Goal: Task Accomplishment & Management: Manage account settings

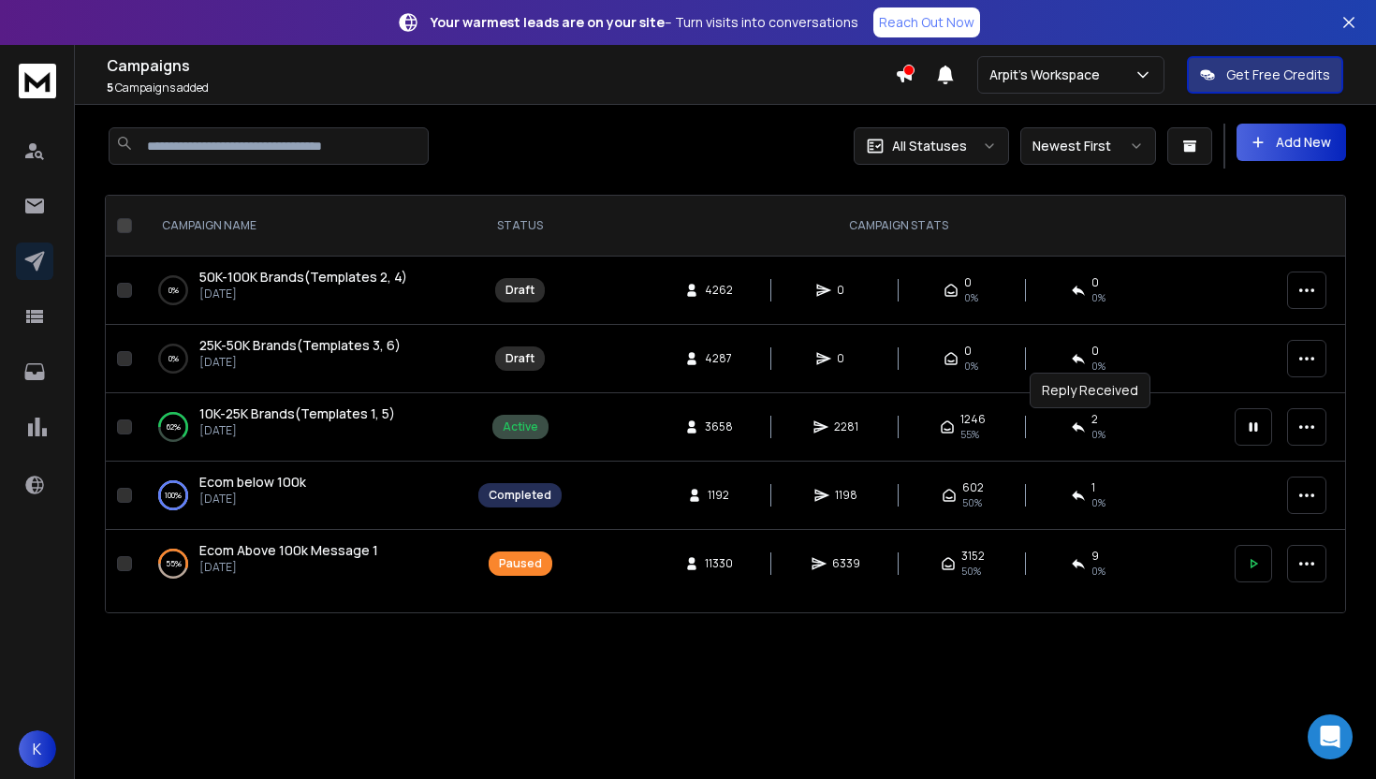
click at [1094, 416] on span "2" at bounding box center [1095, 419] width 7 height 15
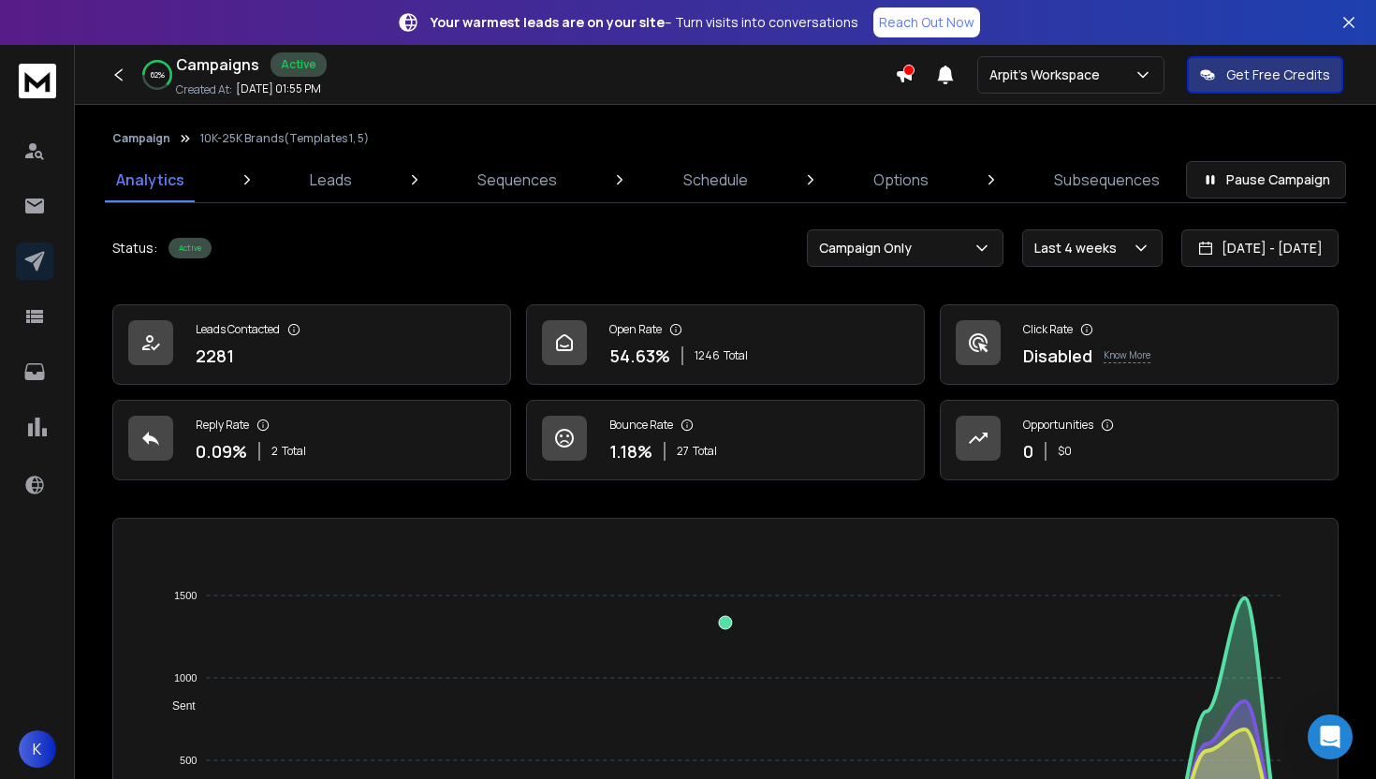
click at [321, 440] on link "Reply Rate 0.09 % 2 Total" at bounding box center [311, 440] width 399 height 81
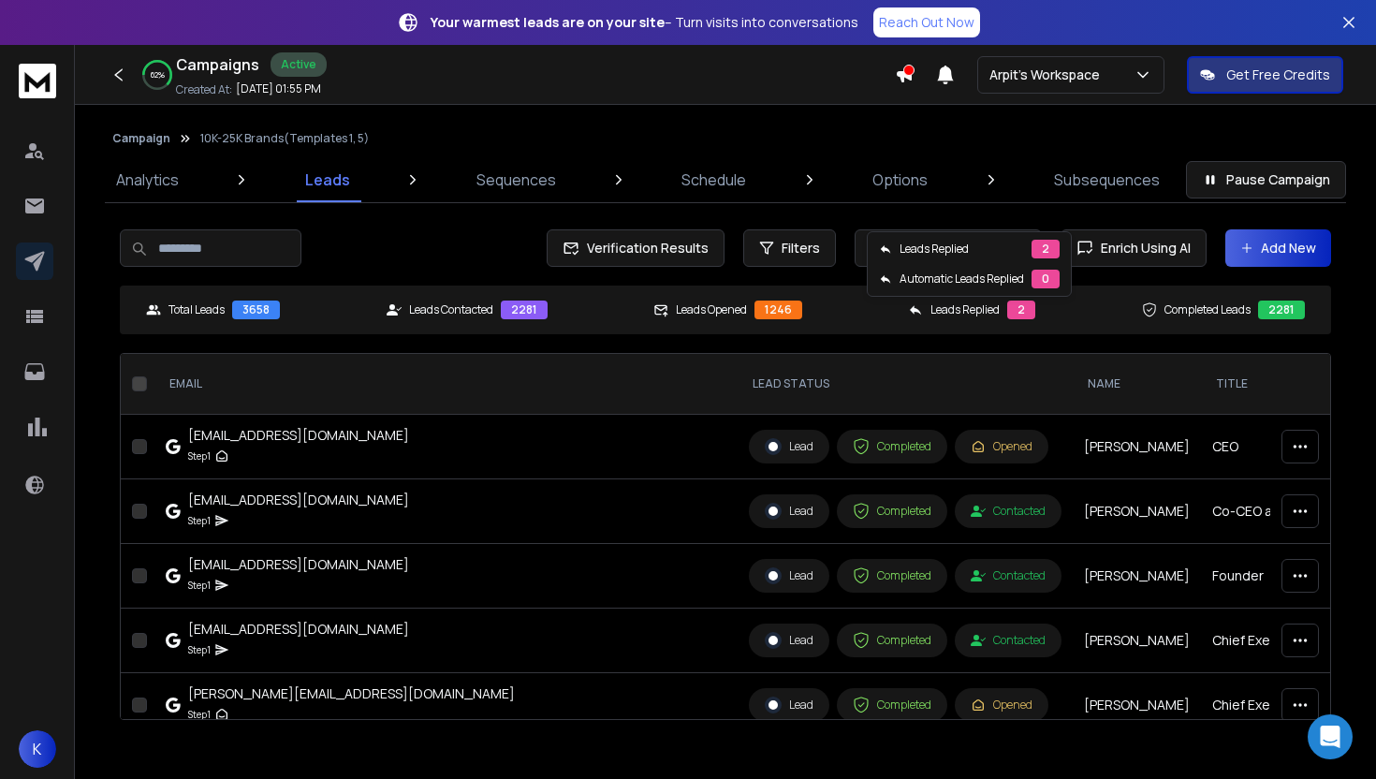
click at [984, 313] on p "Leads Replied" at bounding box center [965, 309] width 69 height 15
click at [948, 317] on div "Leads Replied 2" at bounding box center [971, 310] width 127 height 19
click at [33, 387] on link at bounding box center [34, 371] width 37 height 37
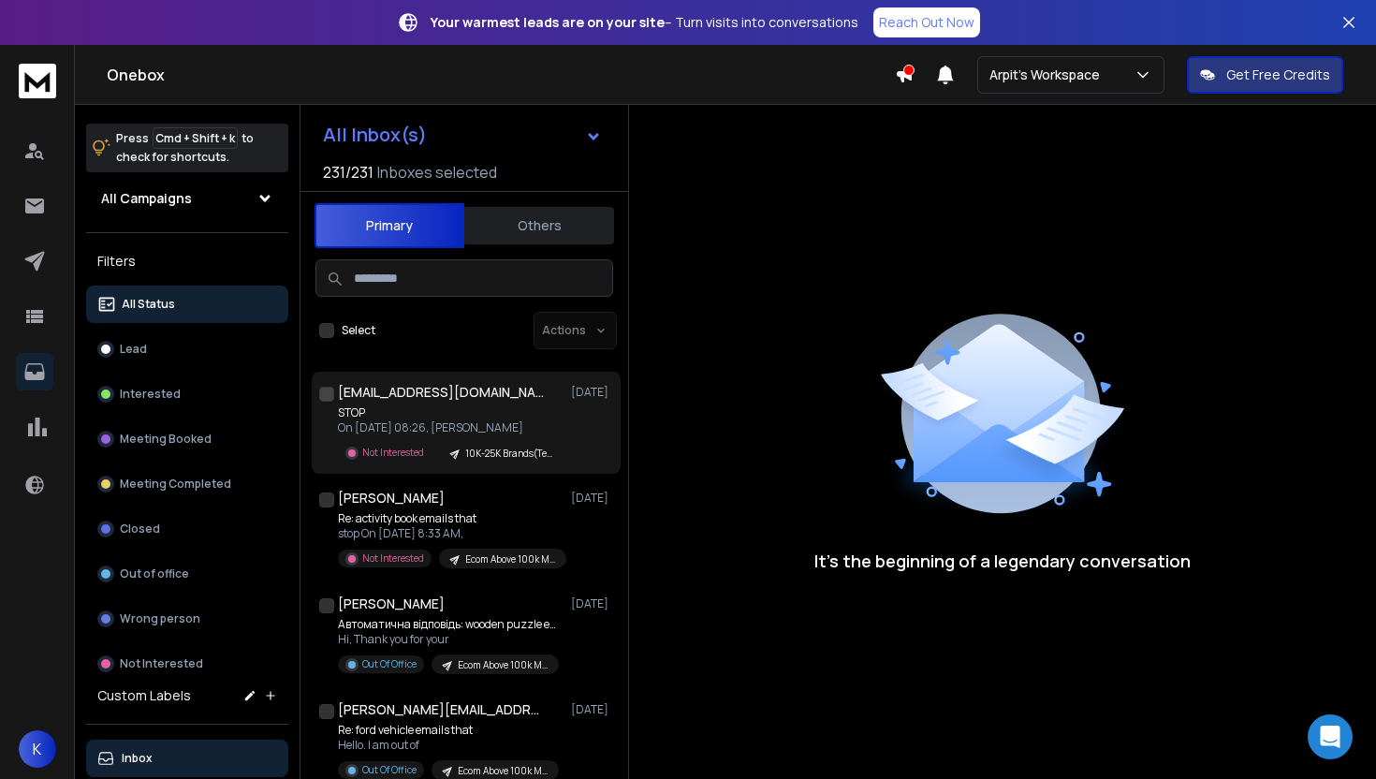
click at [473, 411] on p "STOP" at bounding box center [450, 412] width 225 height 15
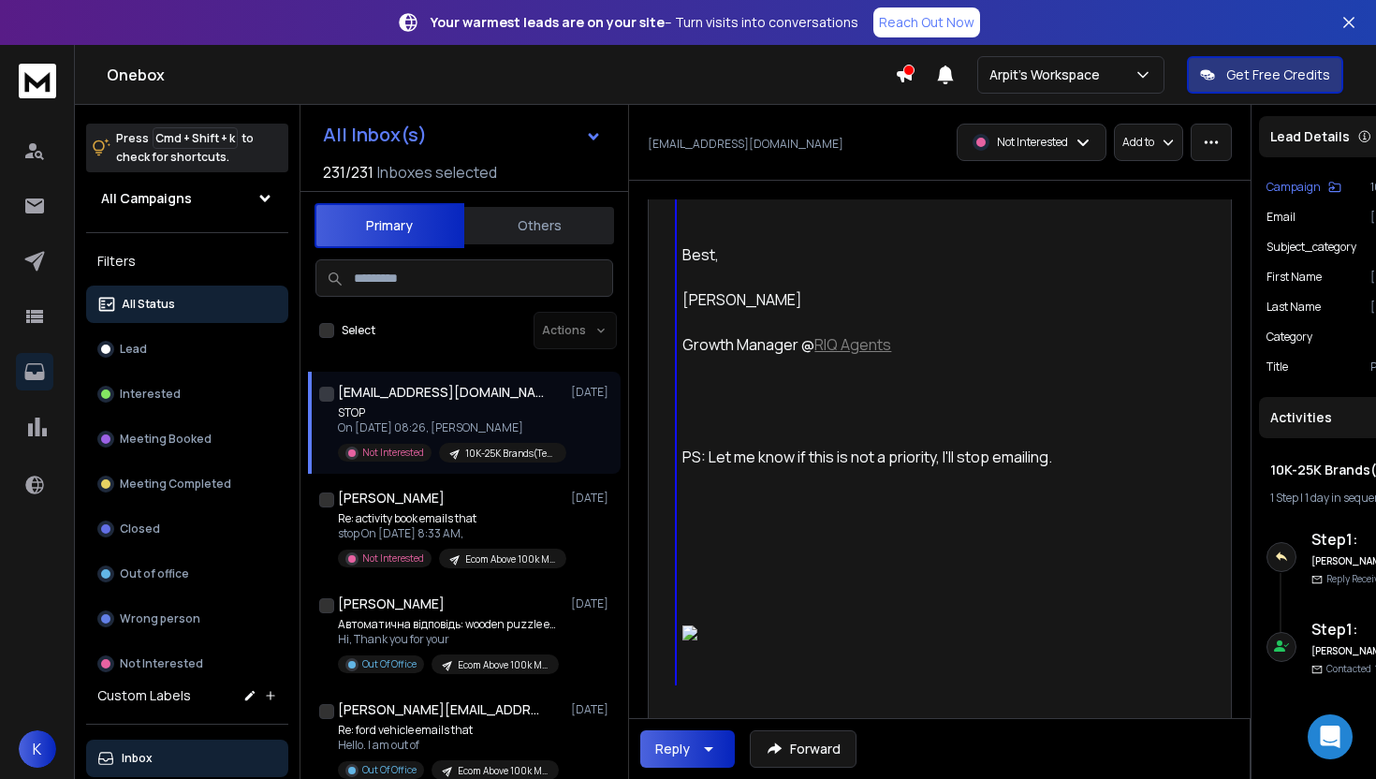
scroll to position [1555, 0]
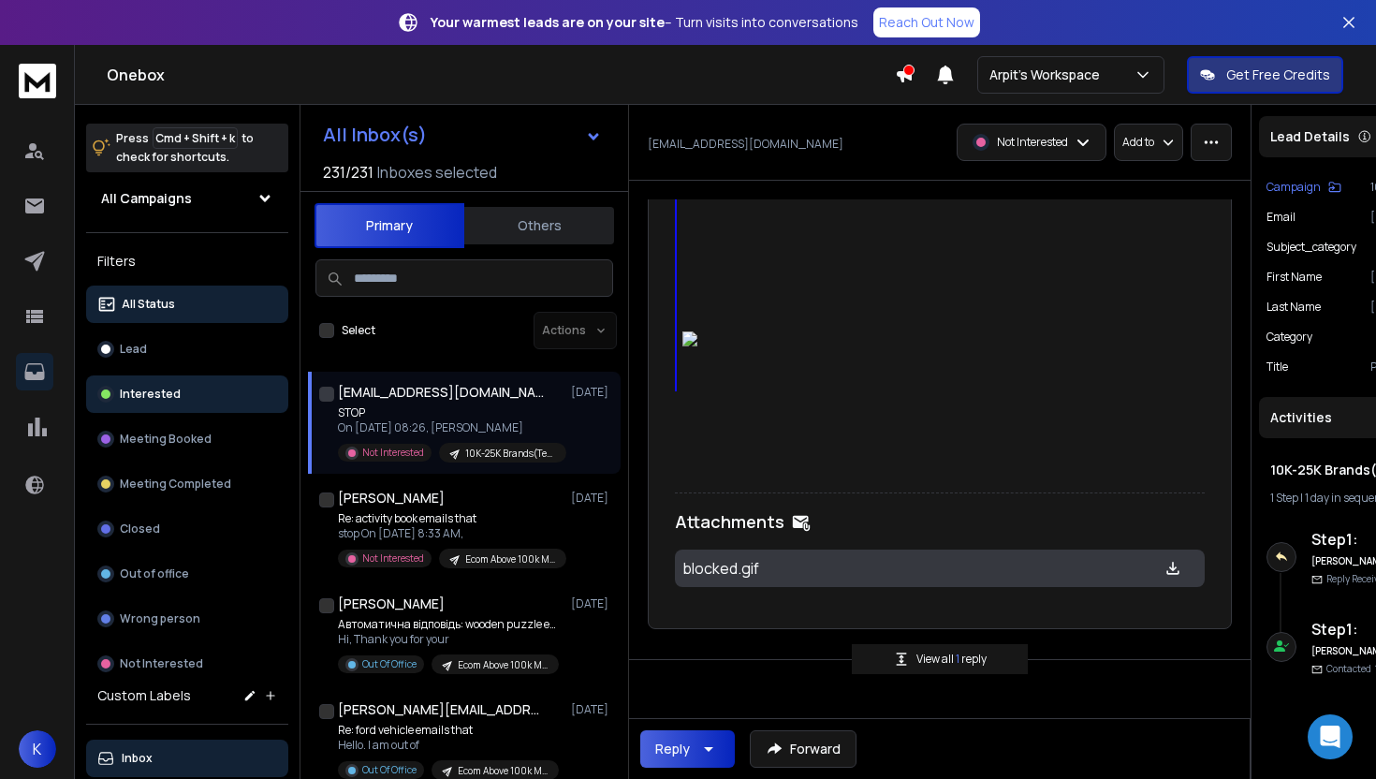
click at [187, 388] on button "Interested" at bounding box center [187, 393] width 202 height 37
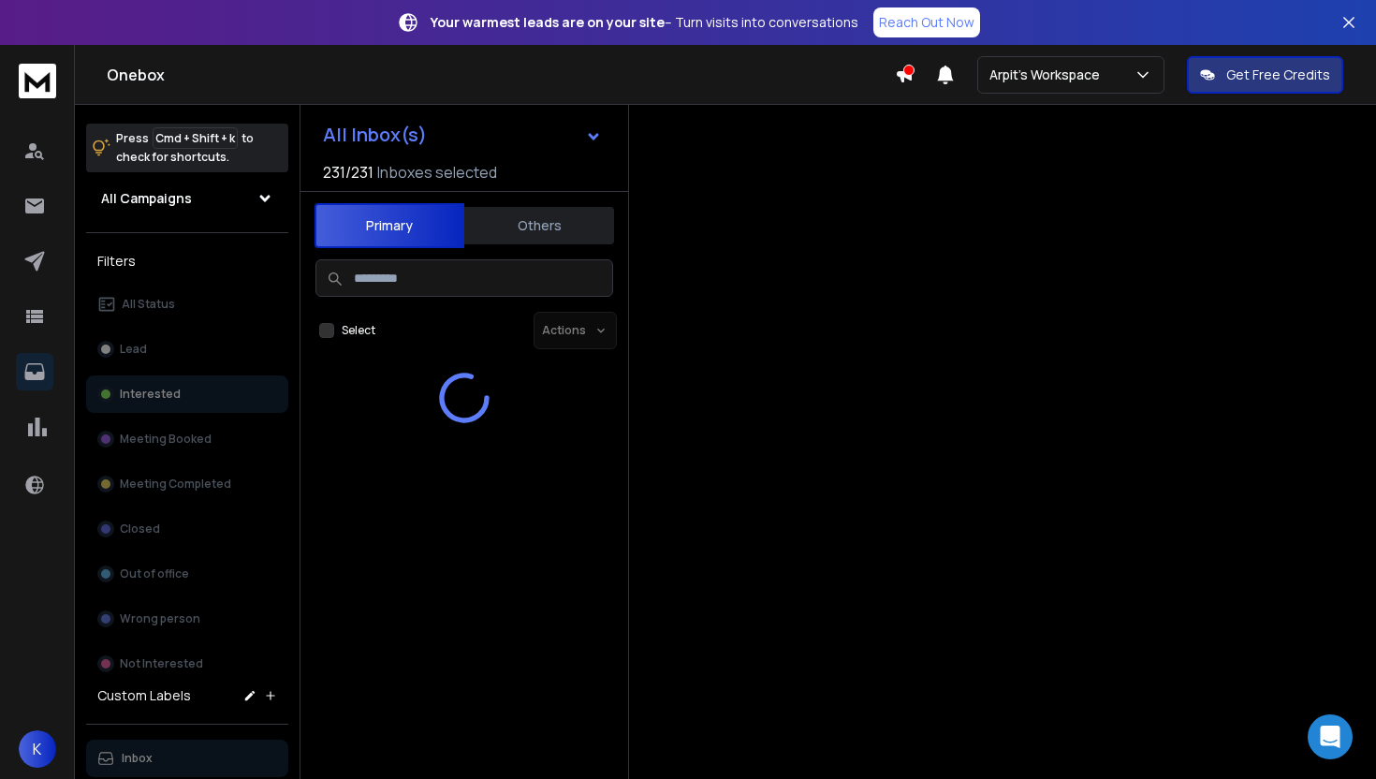
scroll to position [0, 0]
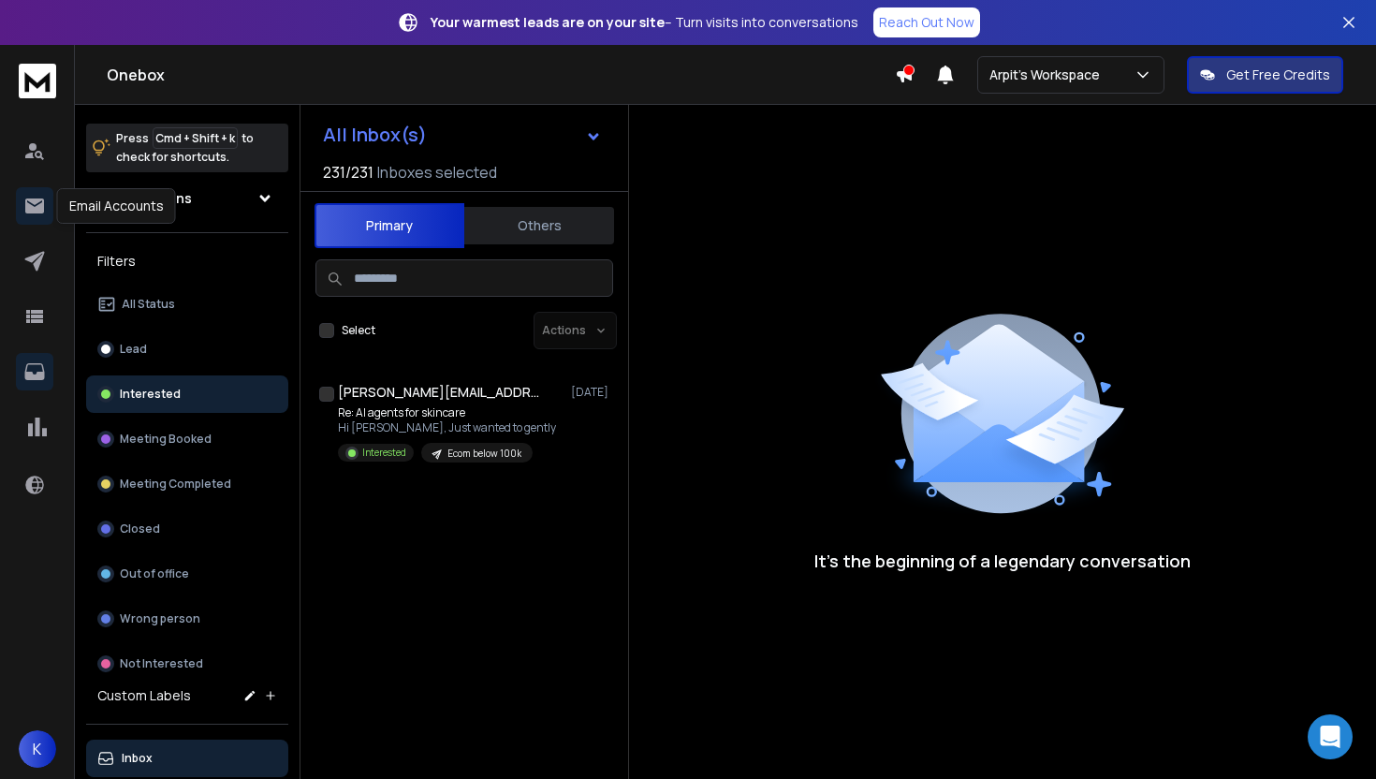
click at [30, 201] on icon at bounding box center [34, 205] width 19 height 15
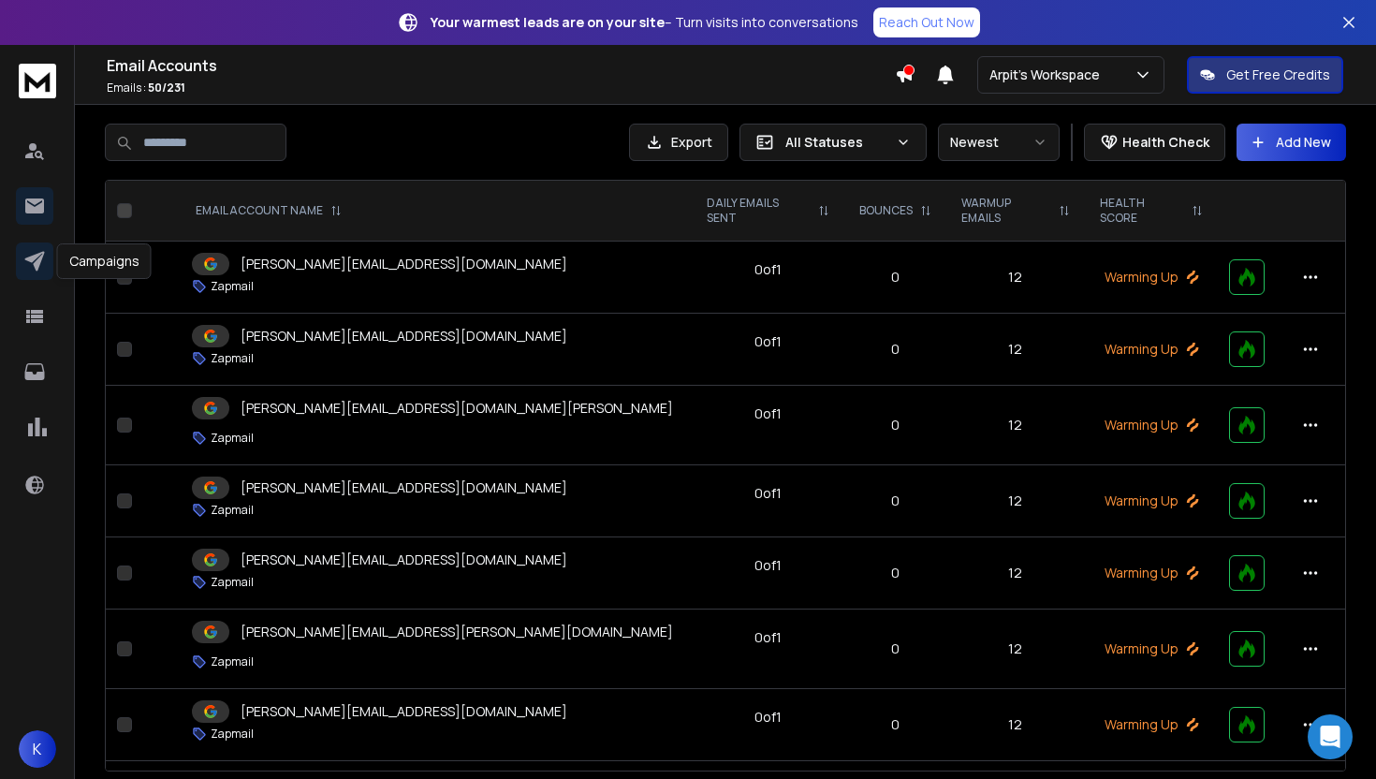
click at [36, 272] on link at bounding box center [34, 260] width 37 height 37
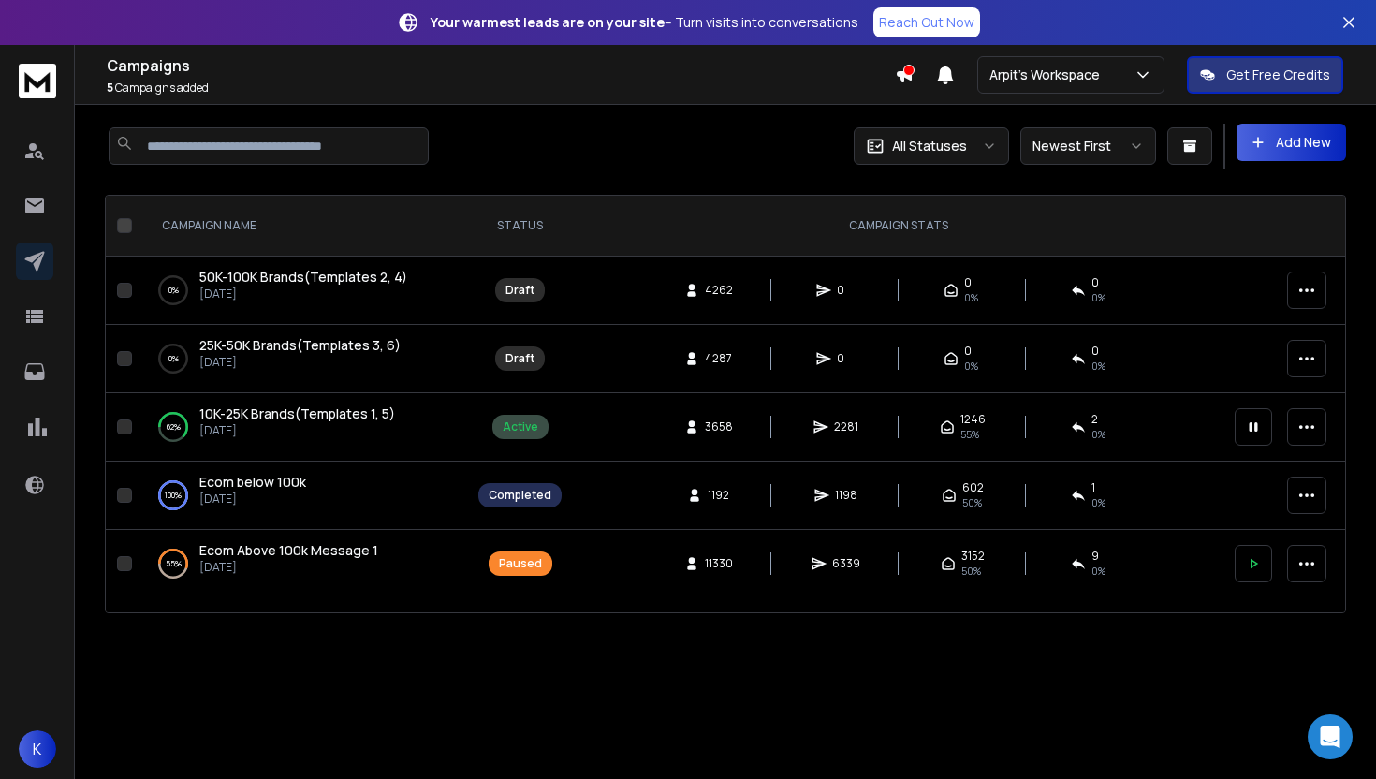
click at [320, 415] on span "10K-25K Brands(Templates 1, 5)" at bounding box center [297, 413] width 196 height 18
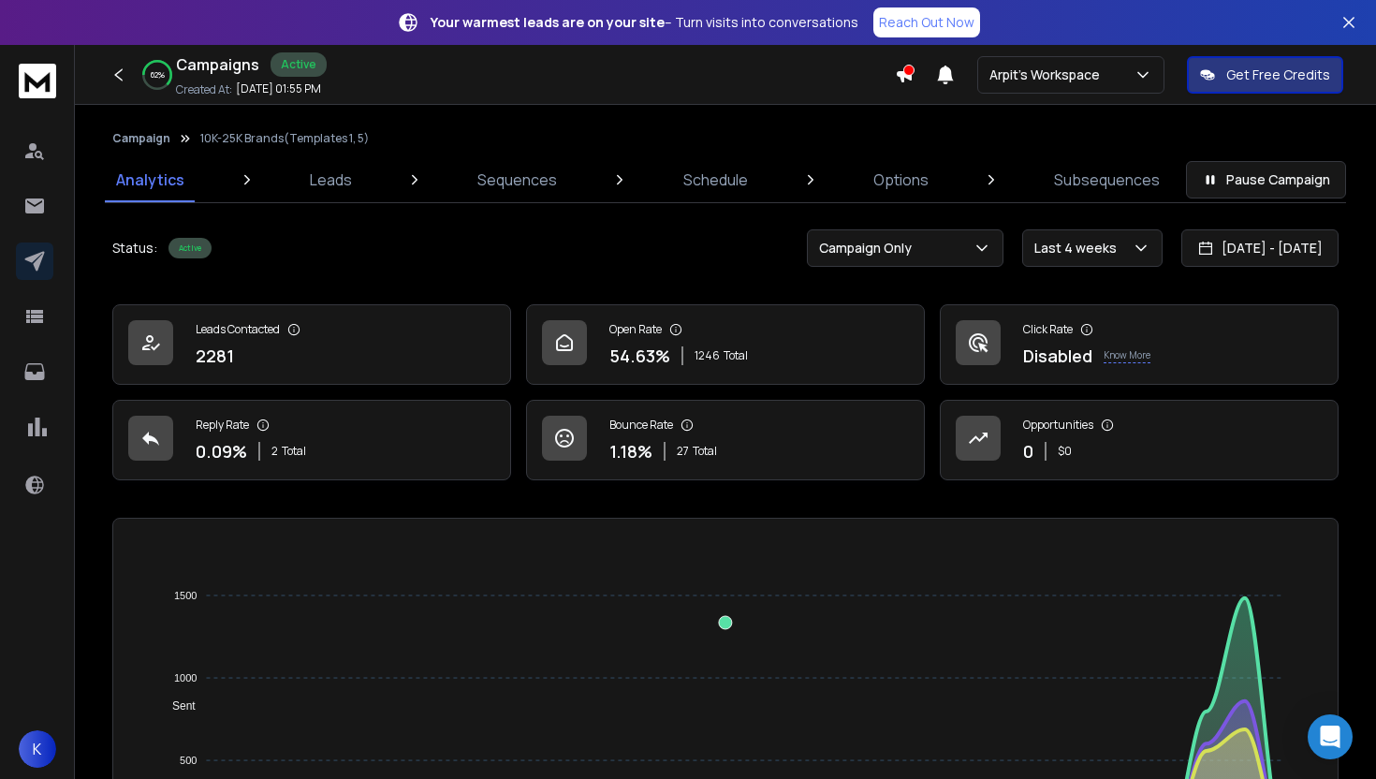
click at [666, 447] on div "1.18 % 27 Total" at bounding box center [663, 451] width 108 height 26
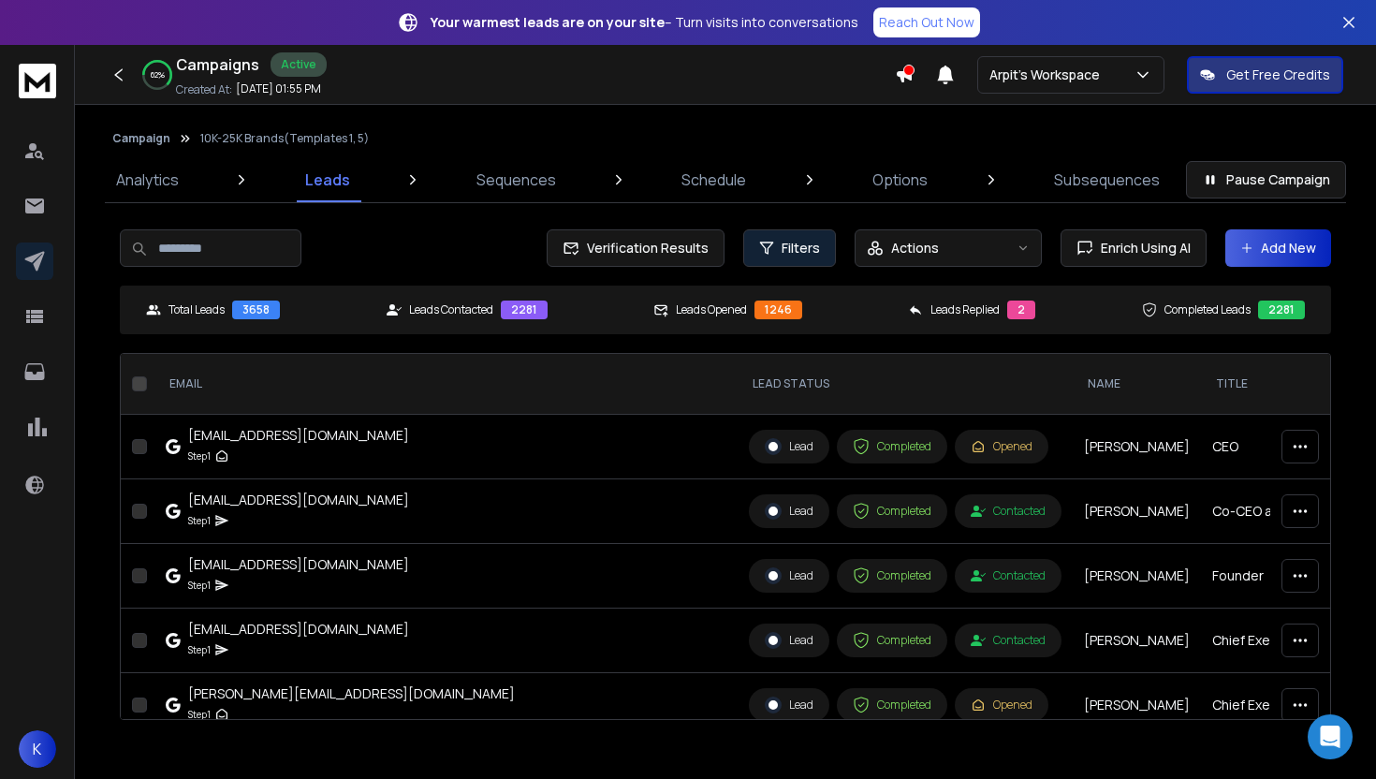
click at [811, 247] on span "Filters" at bounding box center [801, 248] width 38 height 19
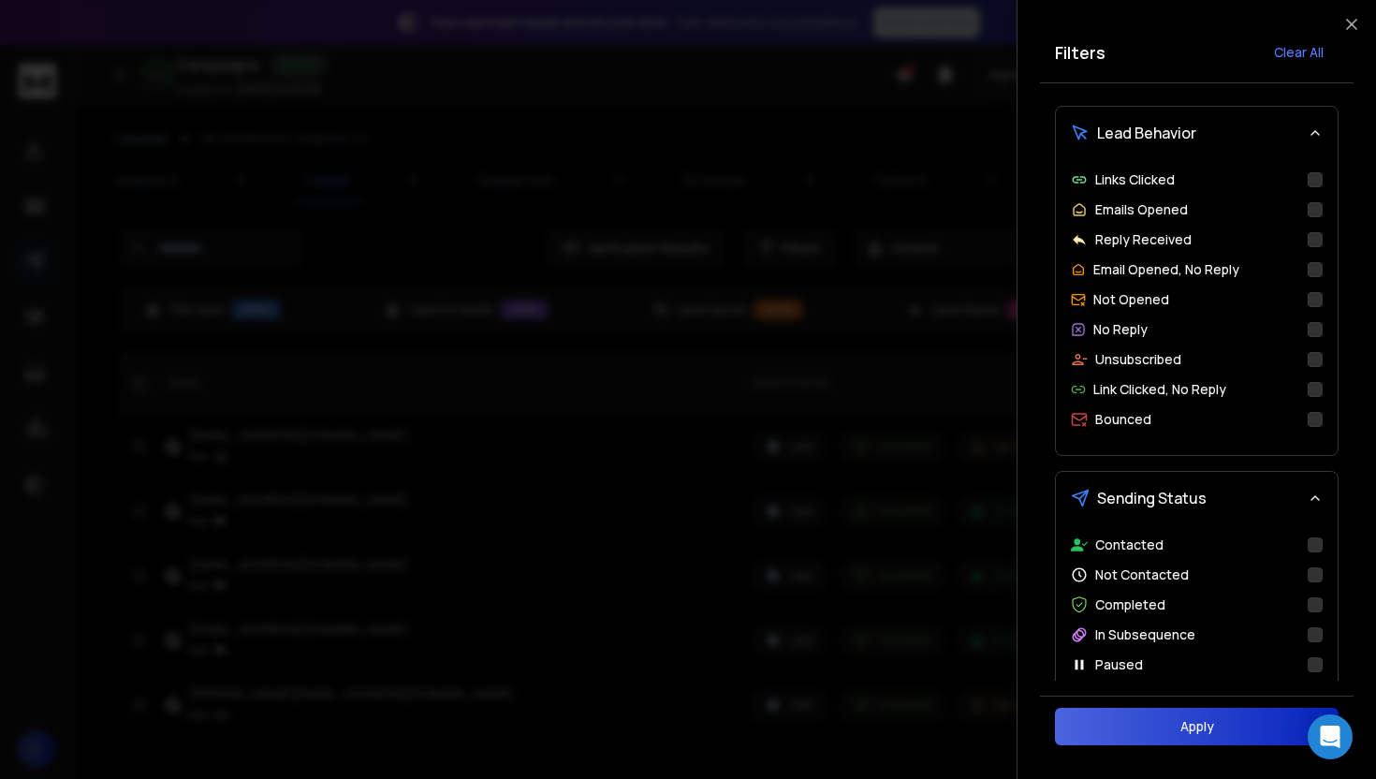
click at [1318, 241] on button "Reply Received" at bounding box center [1315, 239] width 15 height 15
click at [1224, 736] on button "Apply" at bounding box center [1197, 726] width 284 height 37
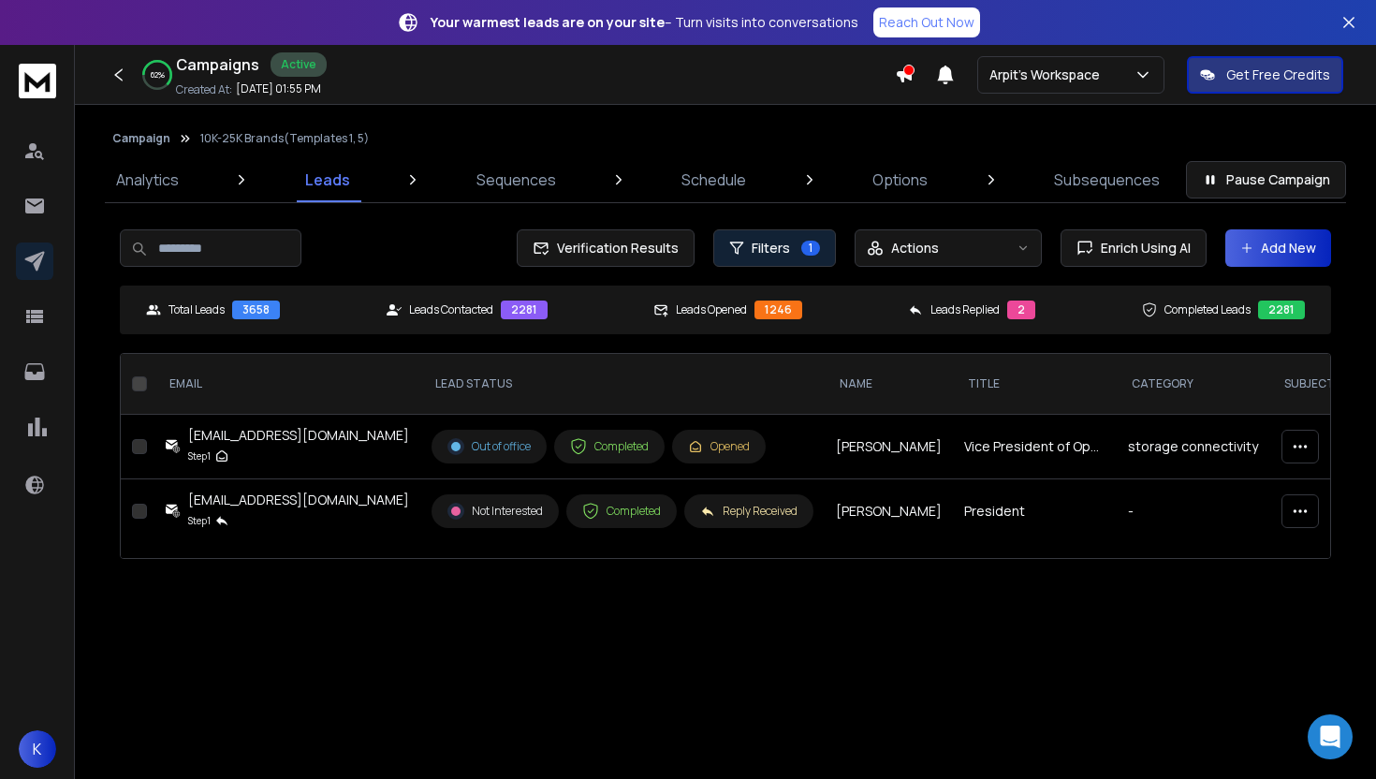
click at [801, 240] on button "Filters 1" at bounding box center [774, 247] width 123 height 37
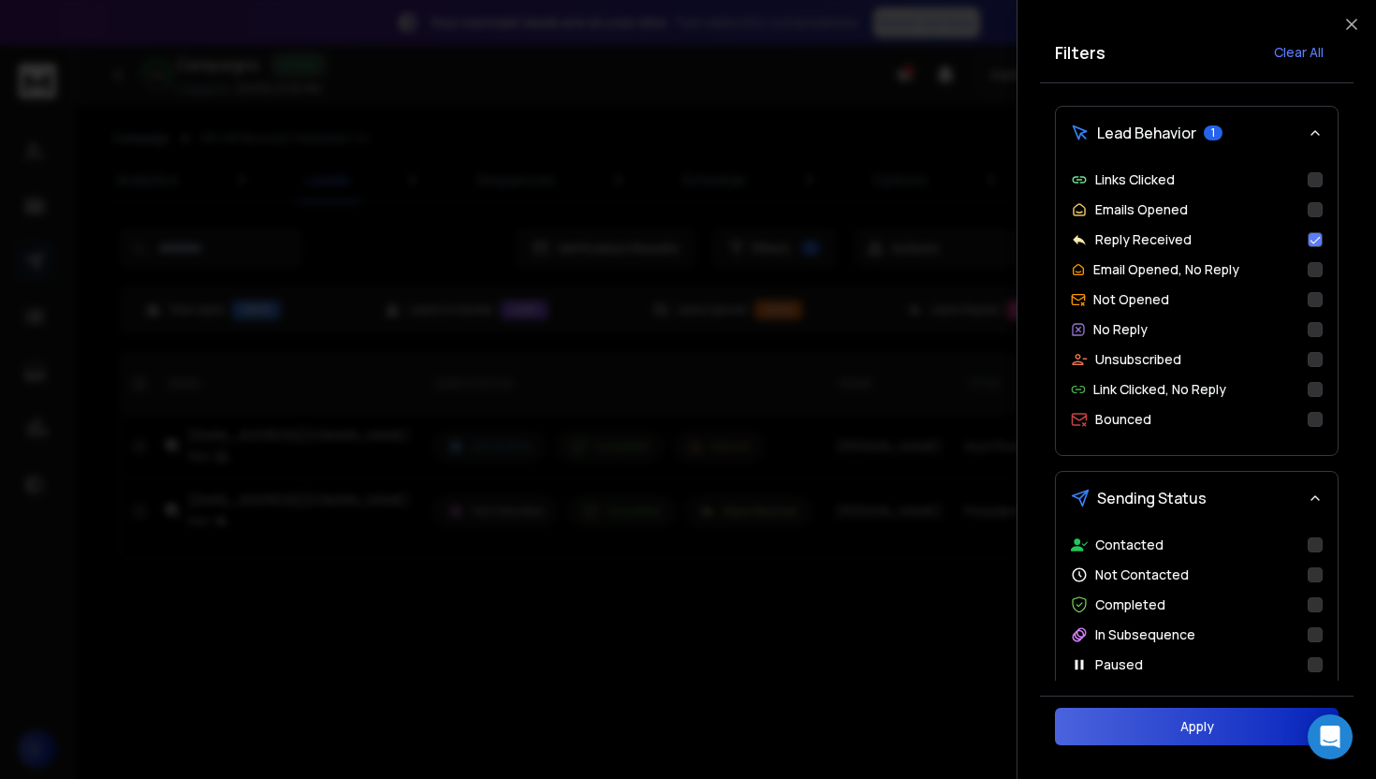
click at [1315, 241] on button "Reply Received" at bounding box center [1315, 239] width 15 height 15
click at [556, 76] on div at bounding box center [688, 389] width 1376 height 779
